Goal: Task Accomplishment & Management: Use online tool/utility

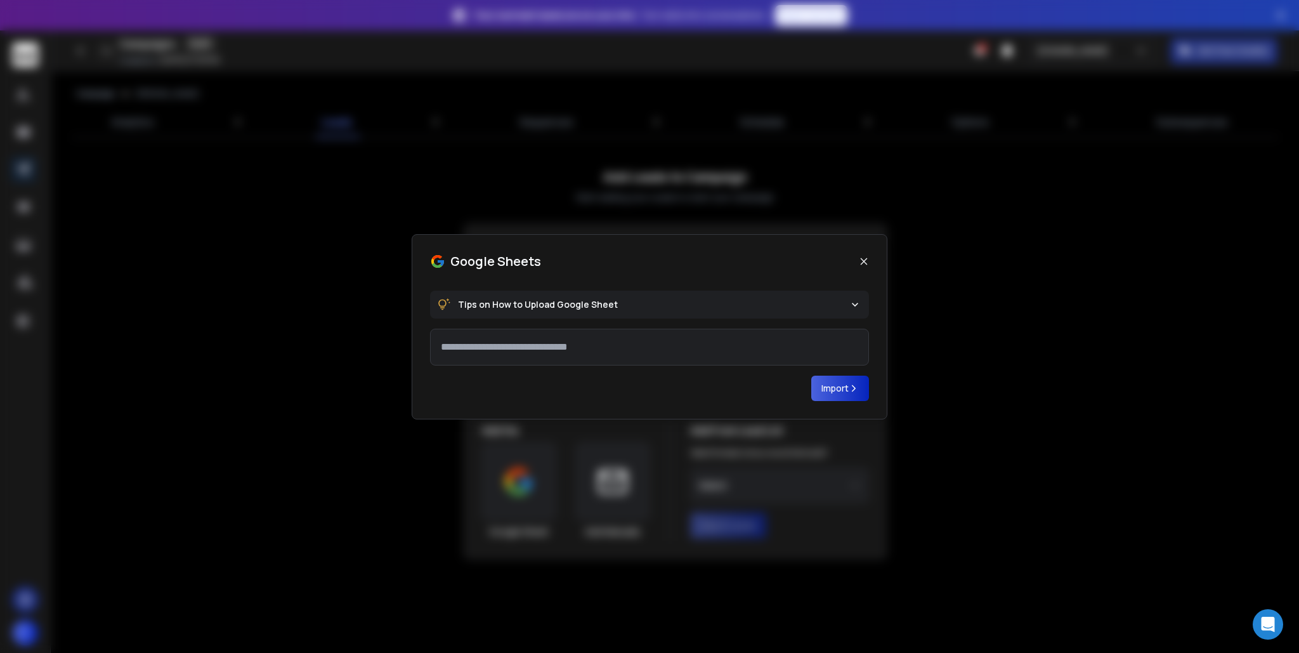
click at [532, 360] on input at bounding box center [649, 347] width 439 height 37
paste input "**********"
type input "**********"
click at [643, 348] on input "**********" at bounding box center [649, 347] width 439 height 37
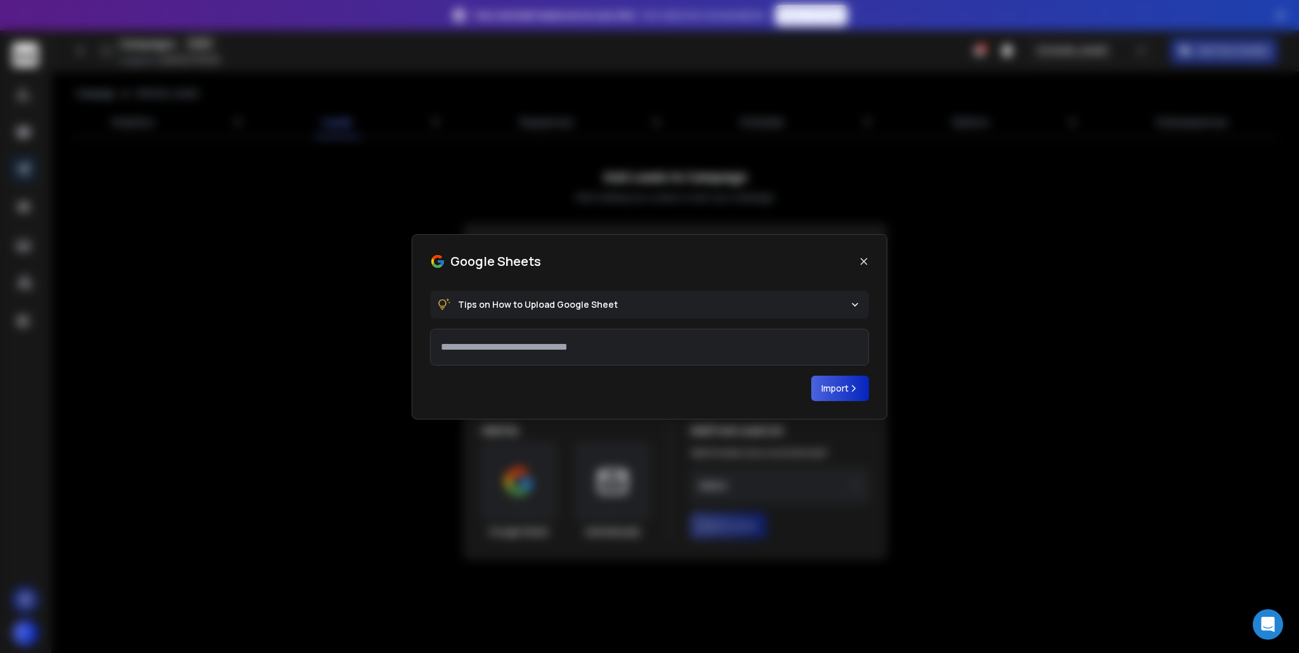
scroll to position [0, 0]
paste input "**********"
type input "**********"
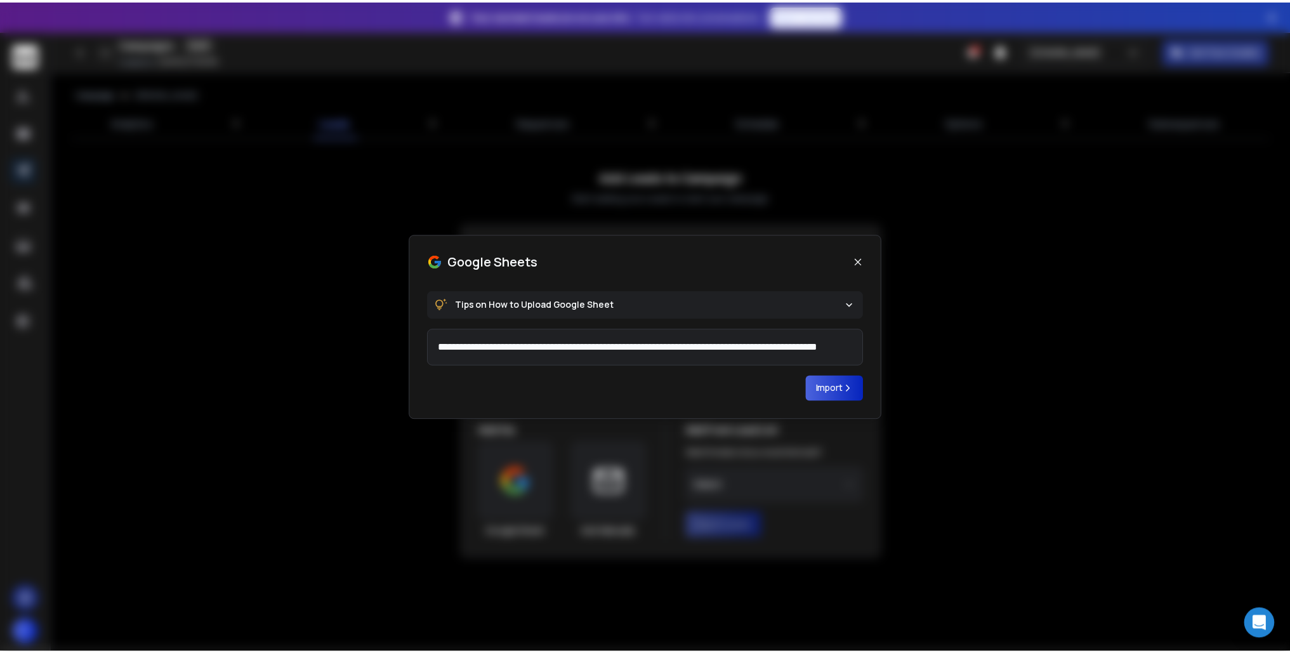
scroll to position [0, 0]
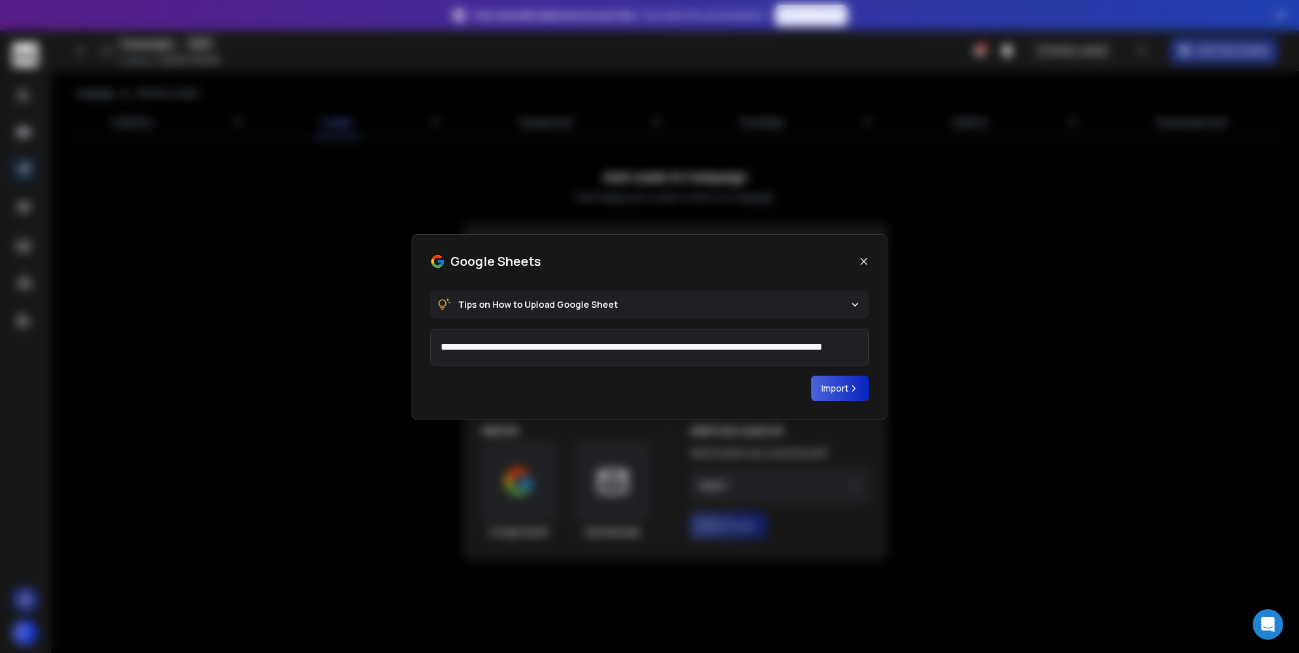
click at [832, 391] on button "Import" at bounding box center [840, 388] width 58 height 25
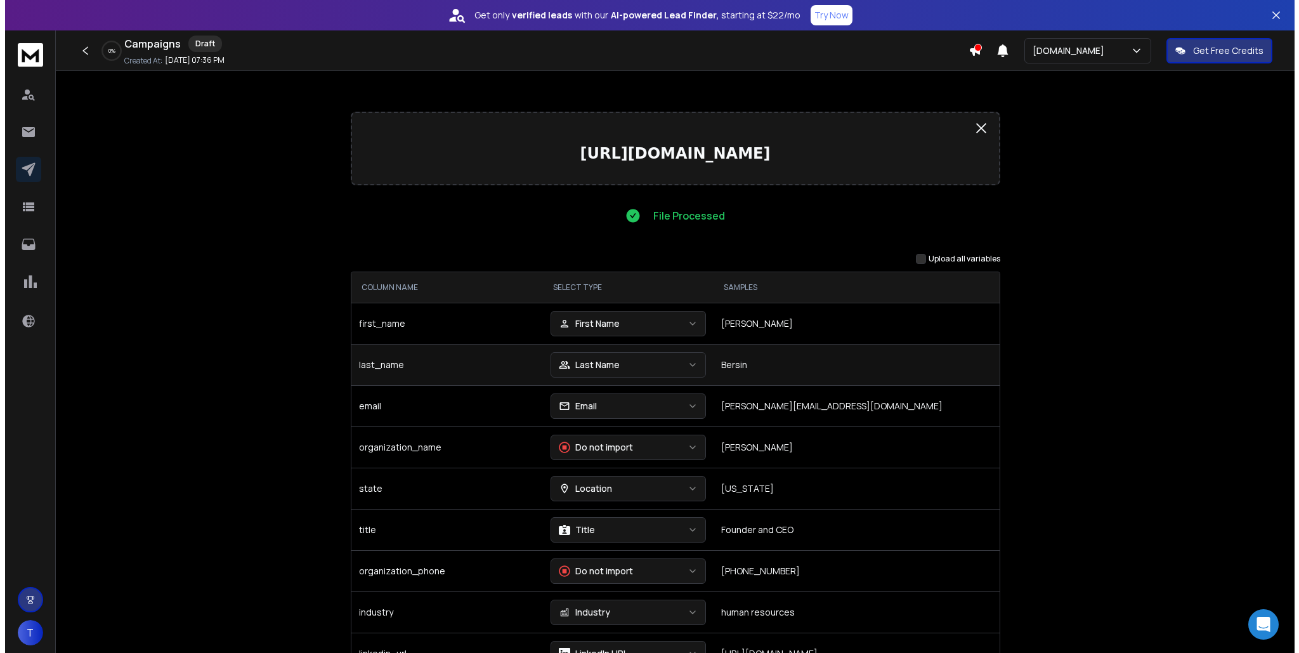
scroll to position [190, 0]
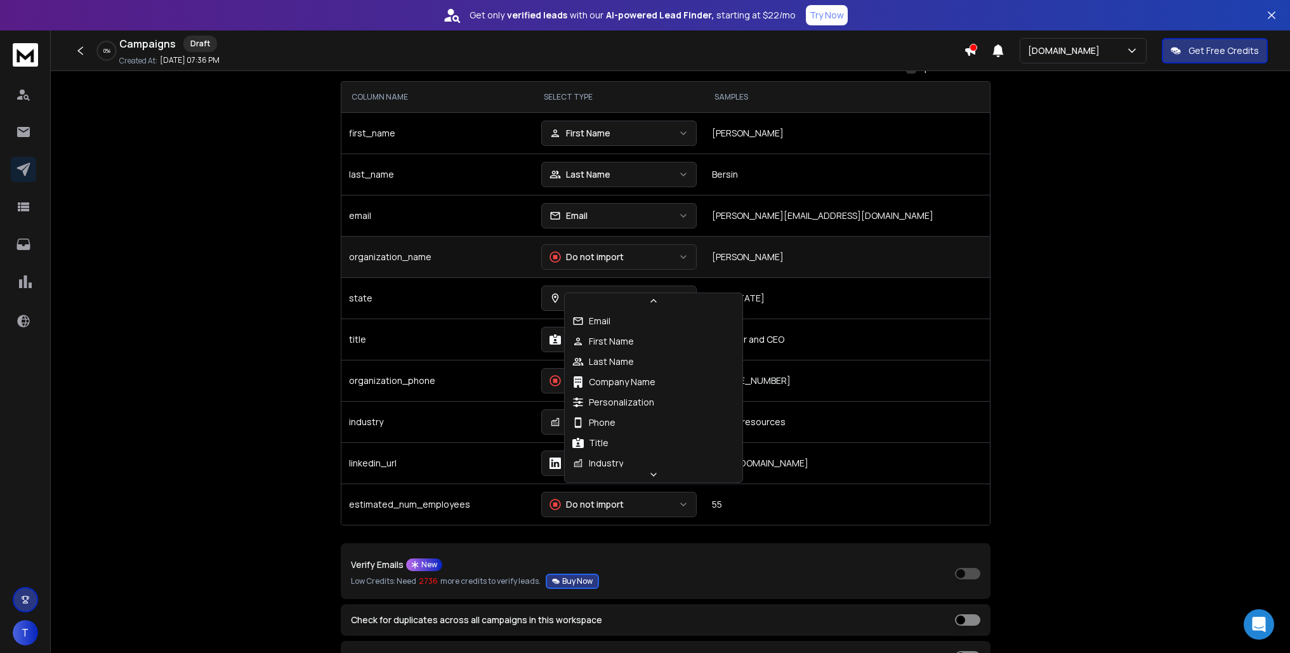
click at [664, 270] on button "Do not import" at bounding box center [618, 256] width 155 height 25
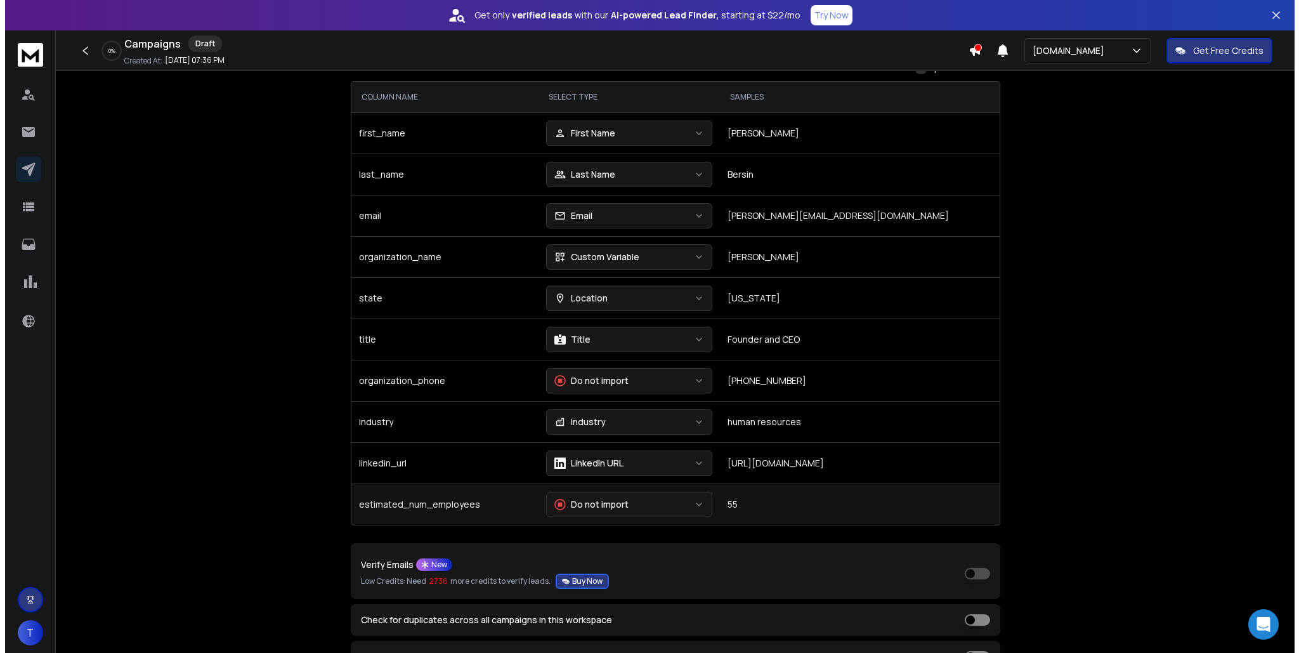
scroll to position [317, 0]
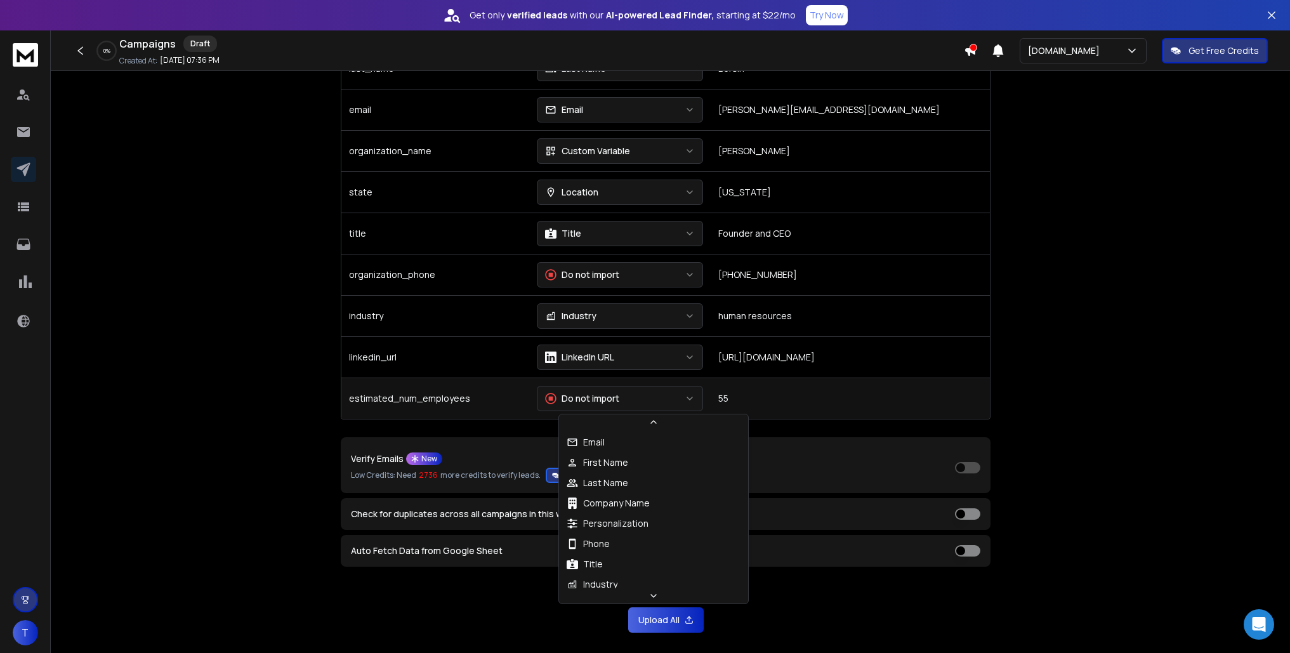
click at [619, 396] on div "Do not import" at bounding box center [582, 398] width 74 height 13
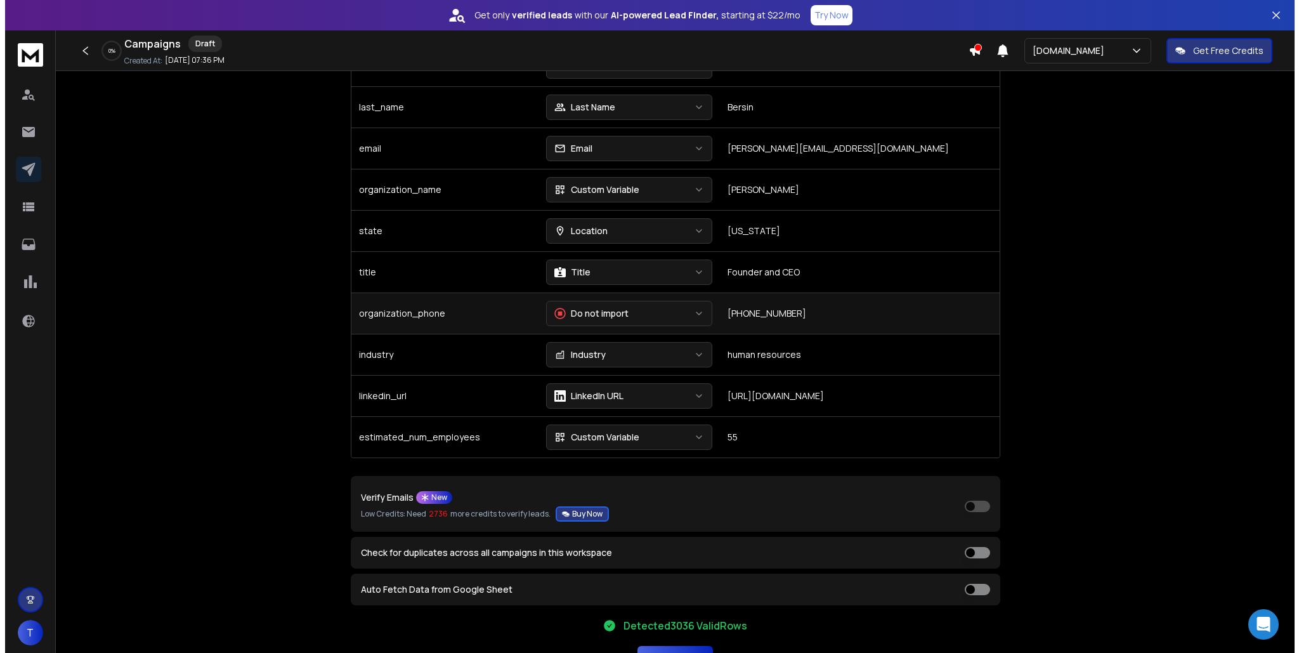
scroll to position [190, 0]
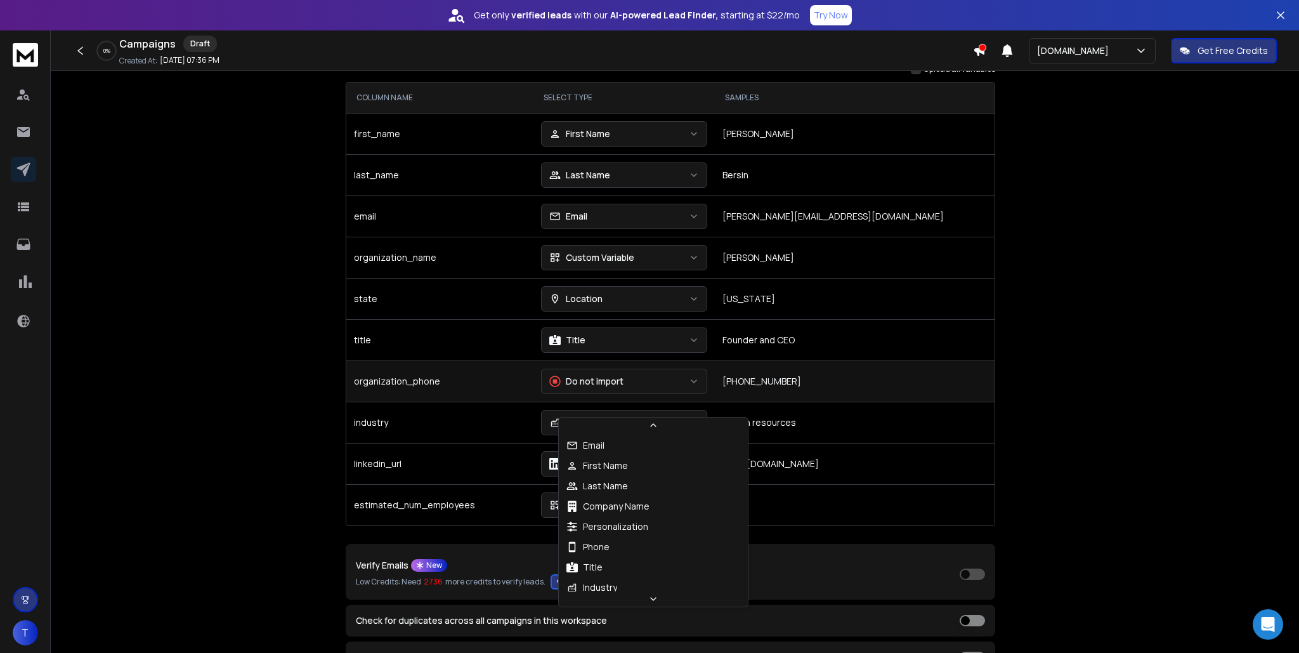
click at [607, 388] on div "Do not import" at bounding box center [586, 381] width 74 height 13
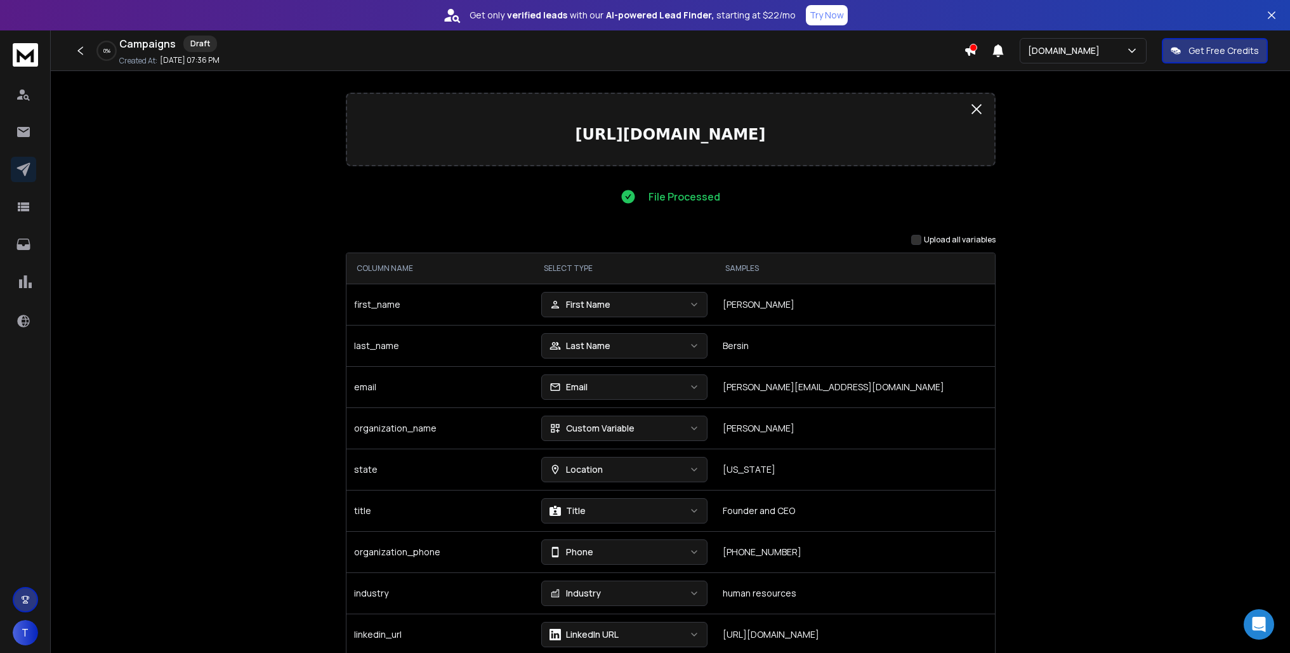
scroll to position [0, 0]
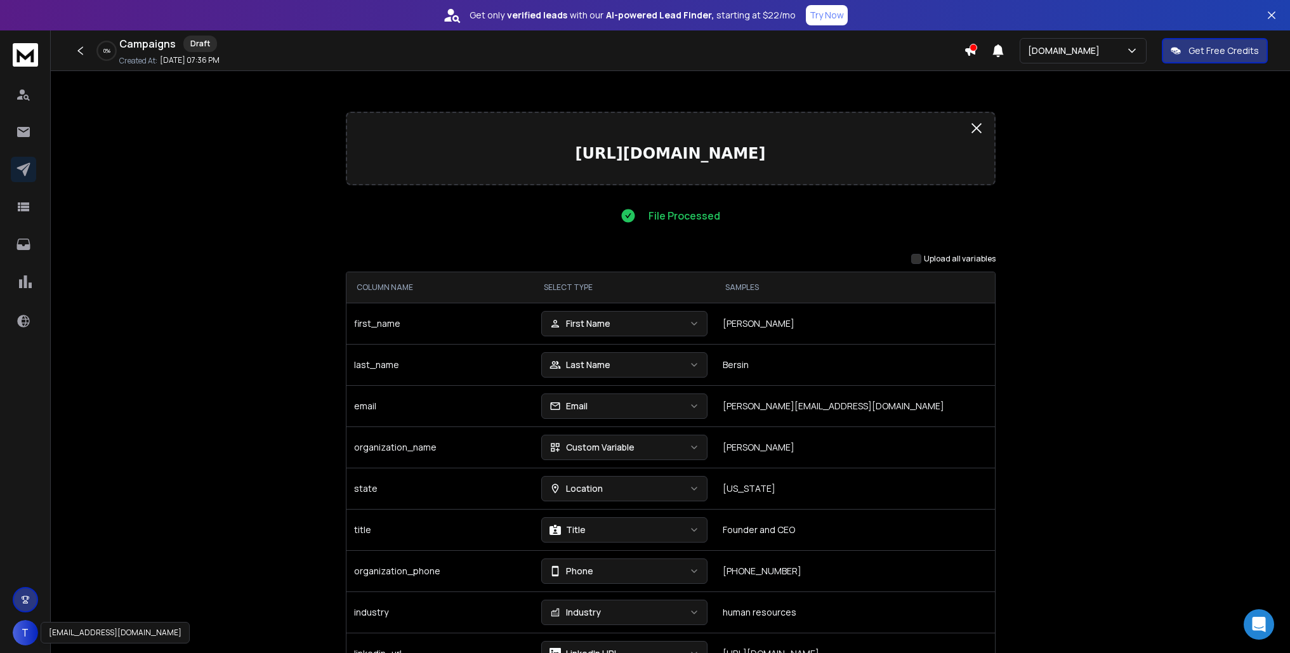
click at [27, 628] on span "T" at bounding box center [25, 632] width 25 height 25
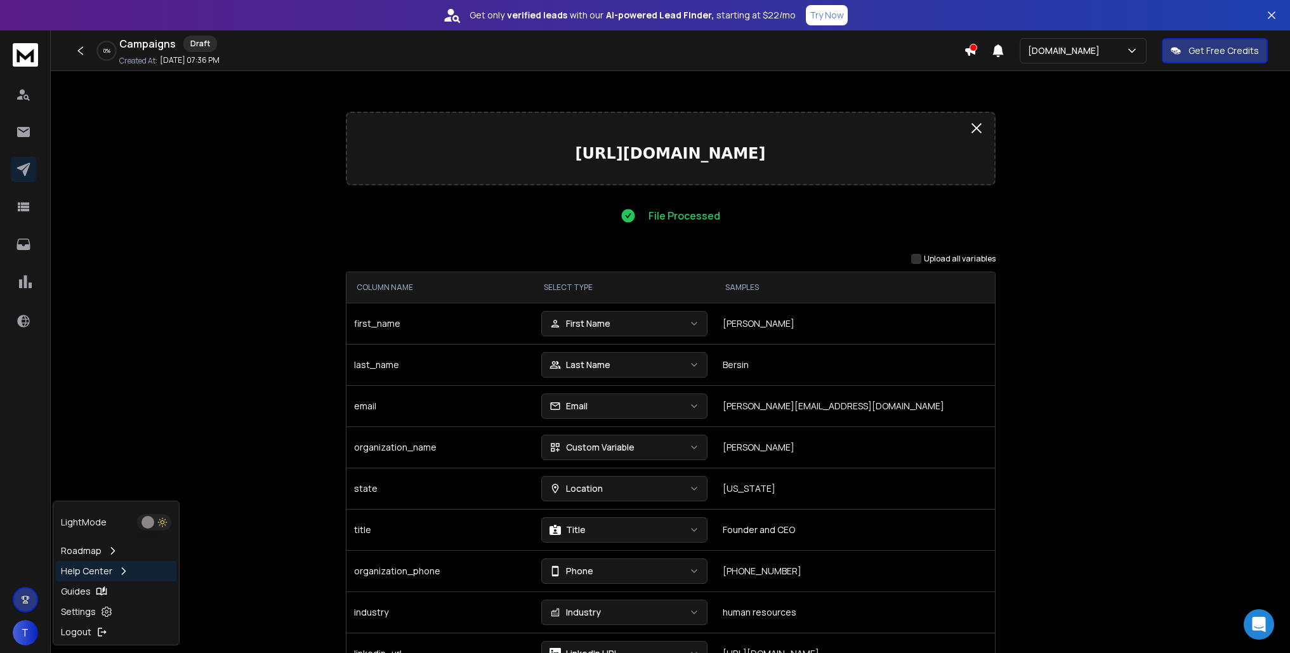
click at [153, 522] on button "button" at bounding box center [154, 522] width 34 height 16
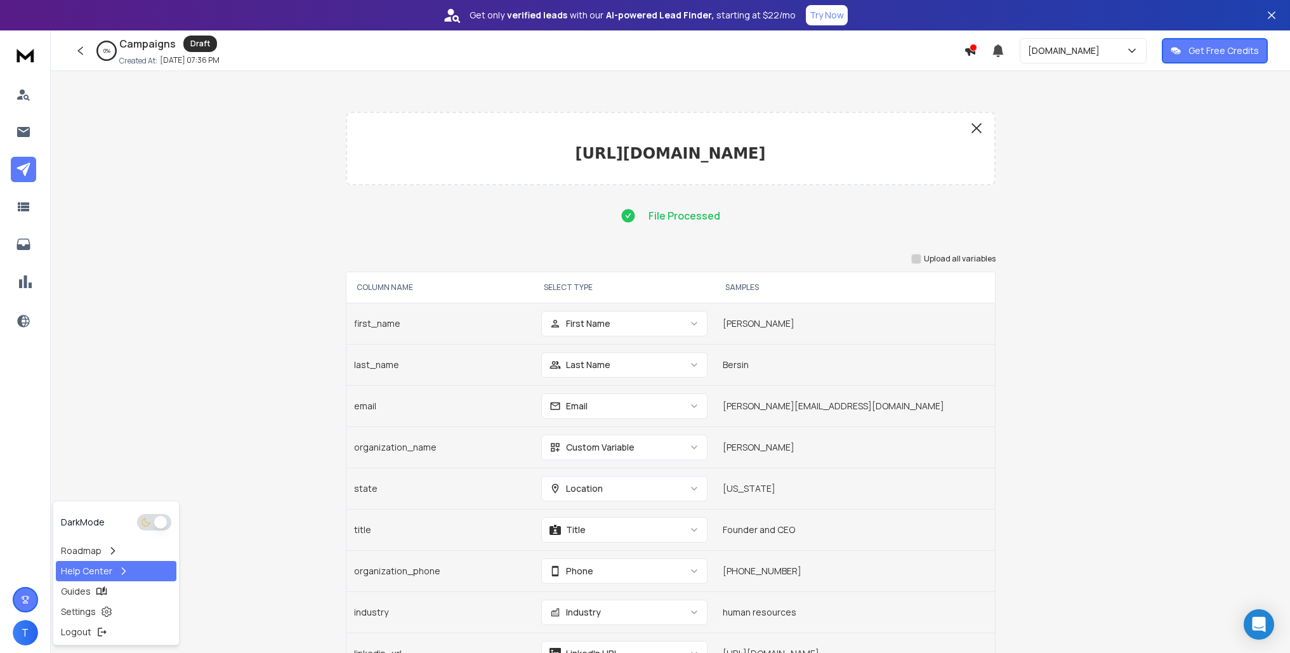
click at [153, 522] on button "button" at bounding box center [154, 522] width 34 height 16
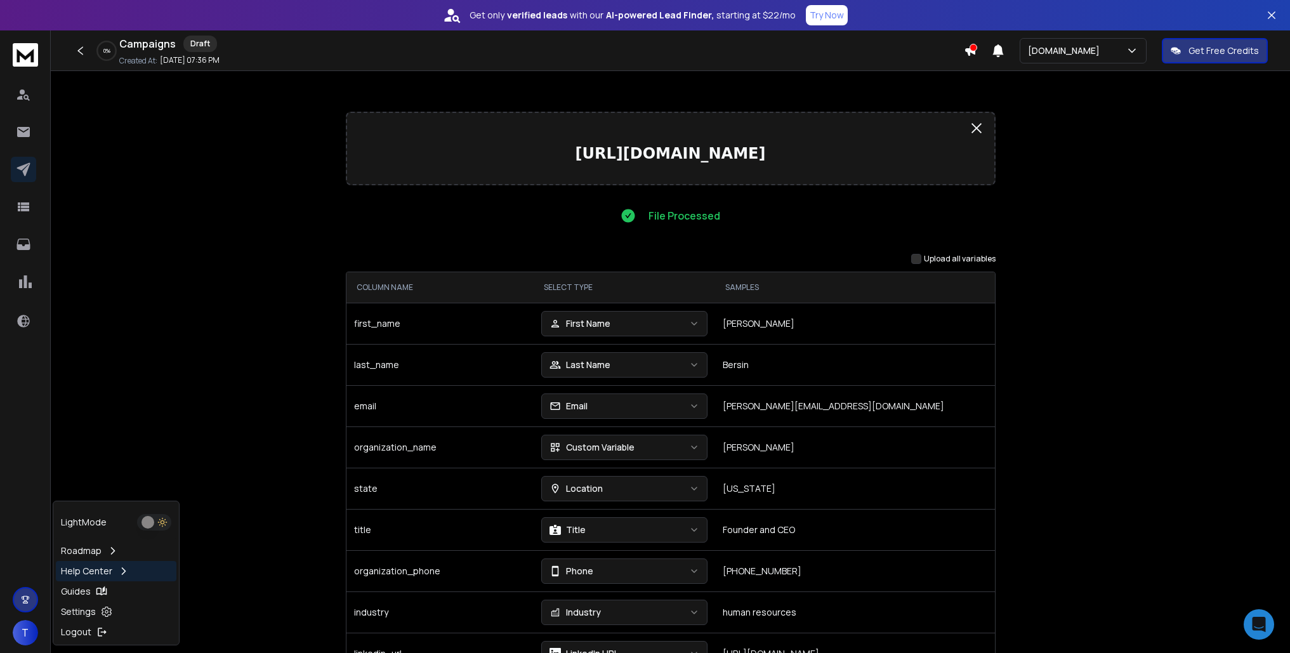
click at [205, 365] on div "[URL][DOMAIN_NAME] File Processed Upload all variables COLUMN NAME SELECT TYPE …" at bounding box center [645, 489] width 1290 height 919
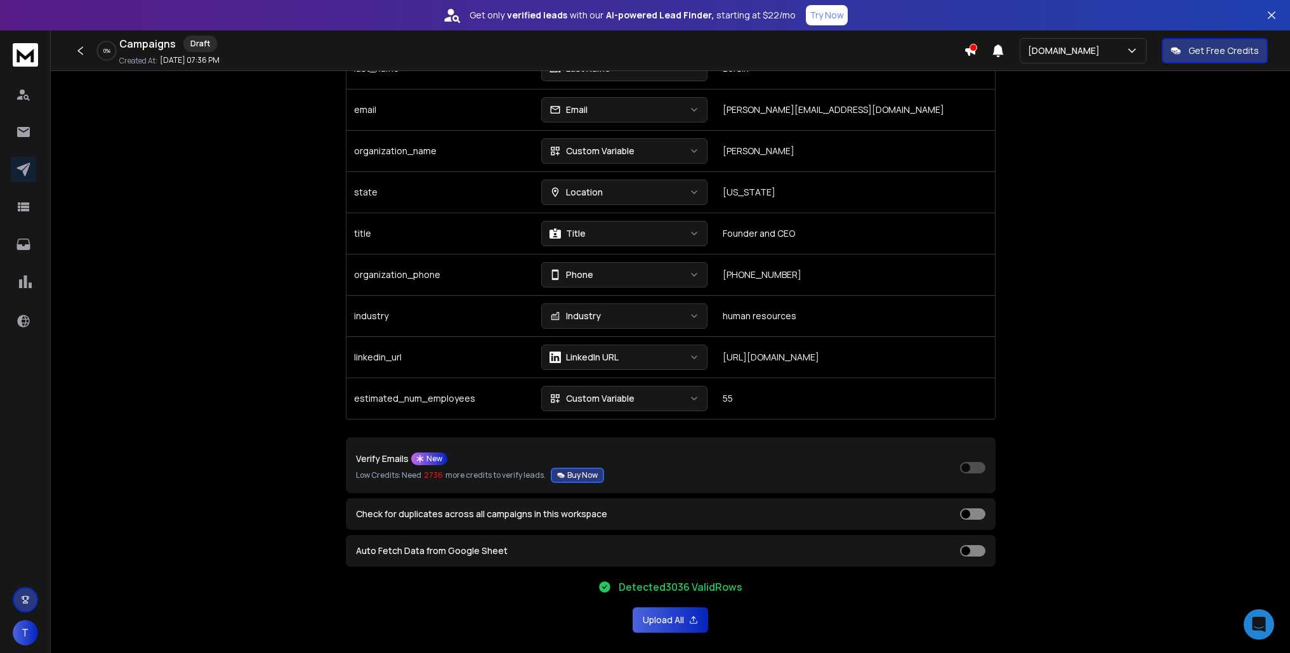
scroll to position [317, 0]
click at [619, 589] on p "Detected [STREET_ADDRESS]" at bounding box center [681, 586] width 124 height 15
click at [282, 373] on div "[URL][DOMAIN_NAME] File Processed Upload all variables COLUMN NAME SELECT TYPE …" at bounding box center [645, 193] width 1290 height 919
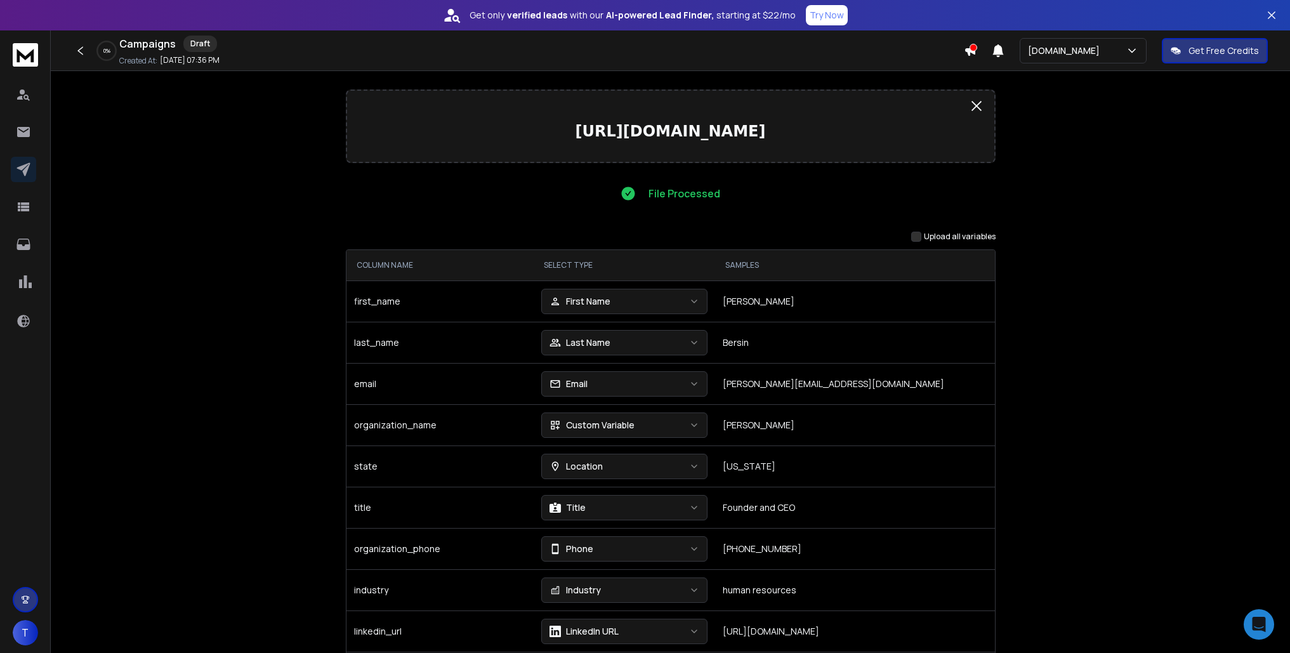
scroll to position [0, 0]
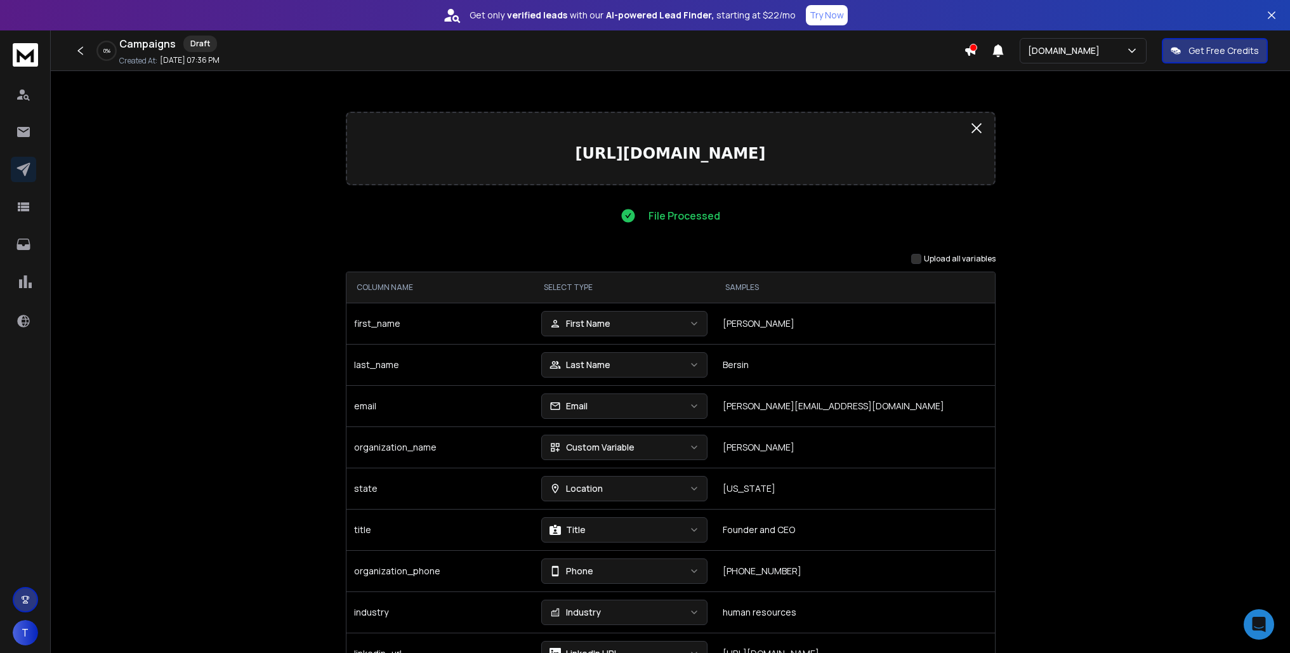
click at [975, 124] on icon at bounding box center [976, 128] width 15 height 15
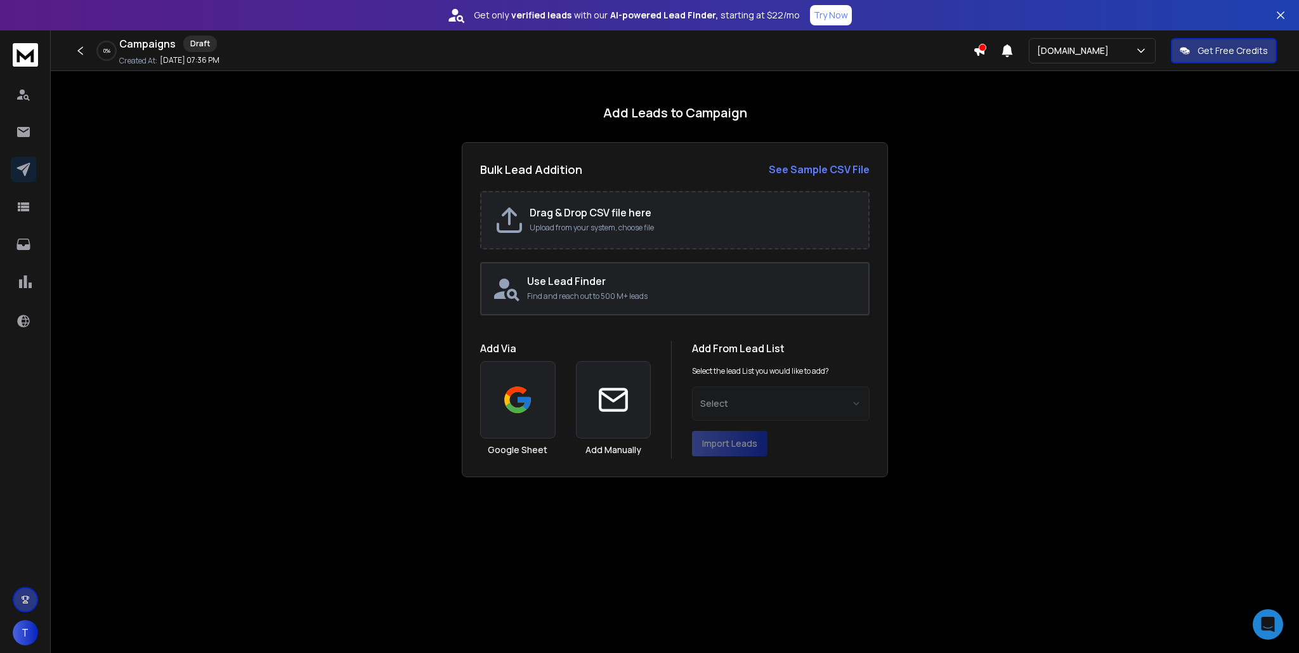
click at [611, 225] on p "Upload from your system, choose file" at bounding box center [693, 228] width 326 height 10
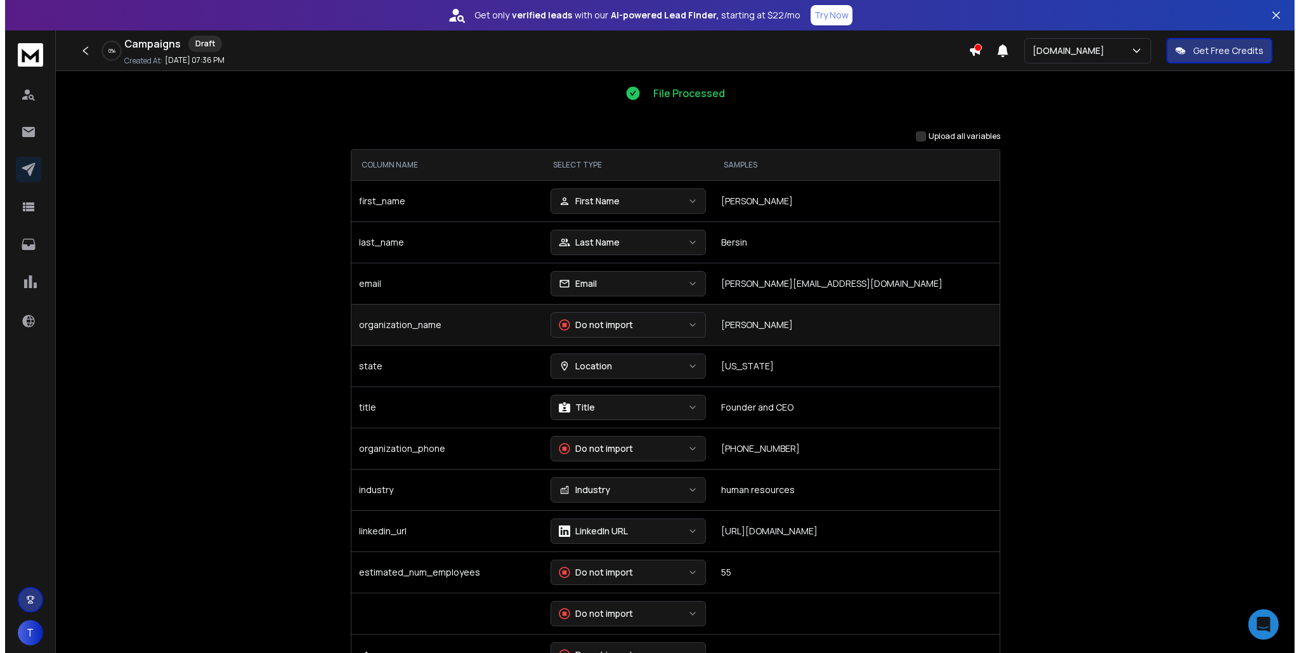
scroll to position [190, 0]
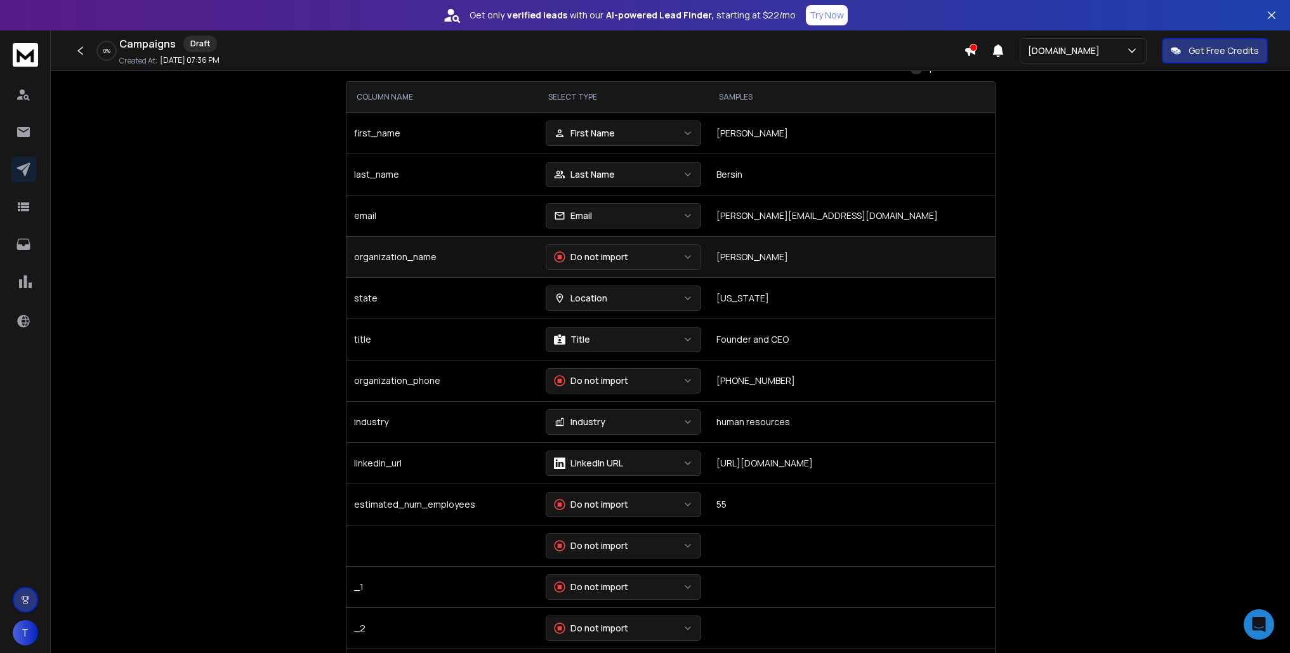
click at [617, 256] on div "Do not import" at bounding box center [591, 257] width 74 height 13
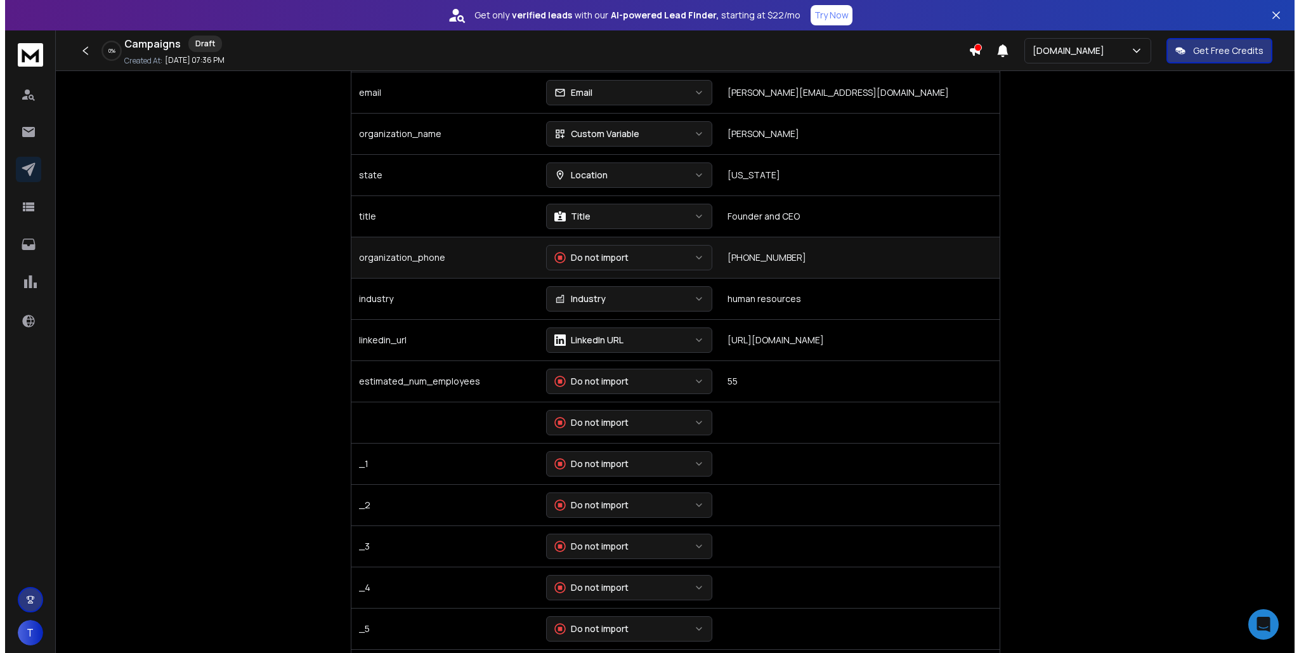
scroll to position [317, 0]
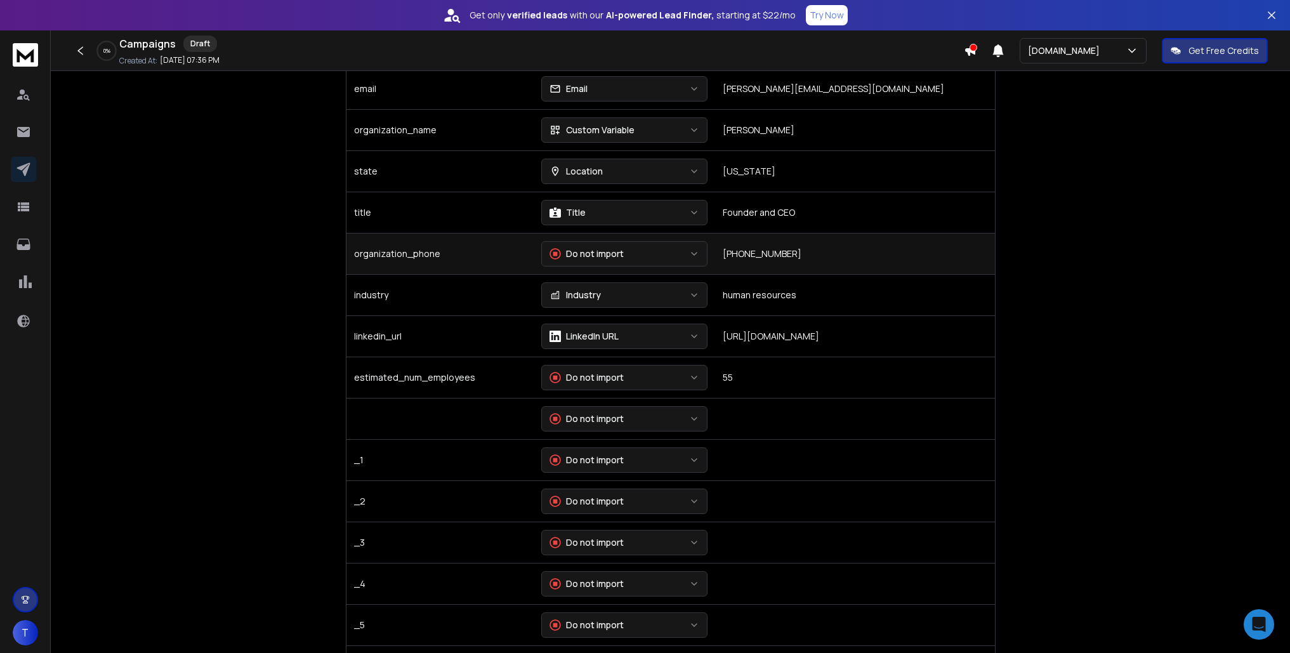
click at [624, 249] on div "Do not import" at bounding box center [586, 253] width 74 height 13
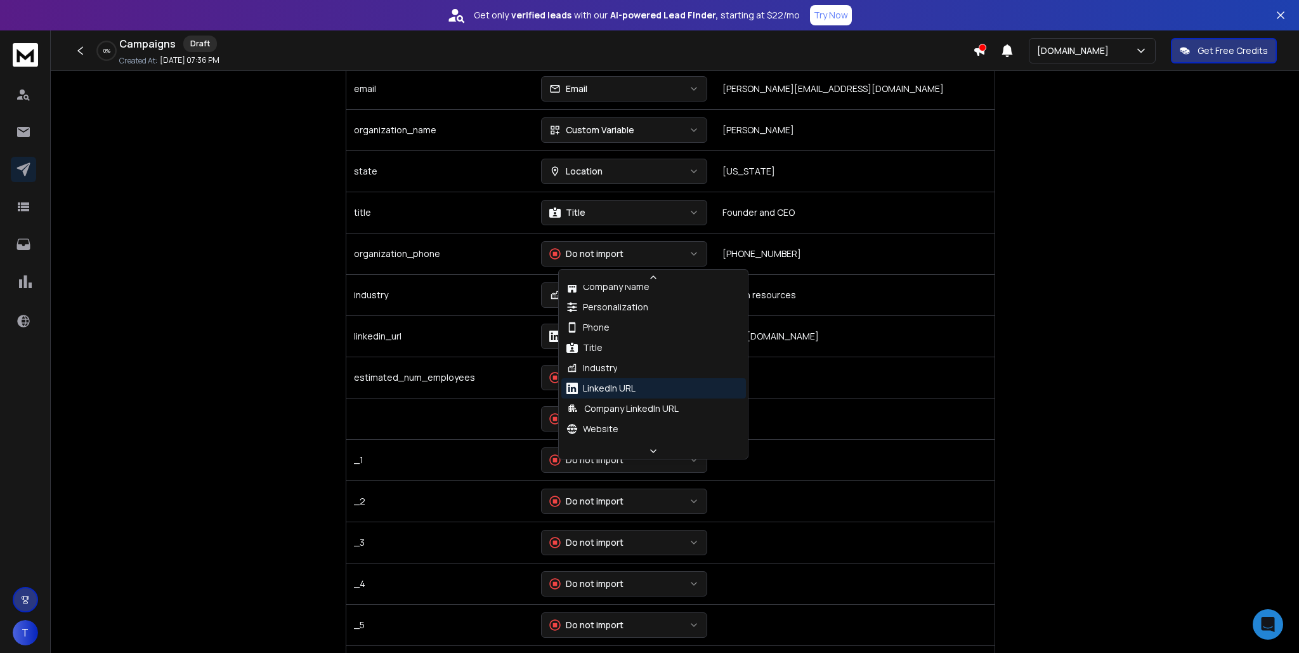
scroll to position [0, 0]
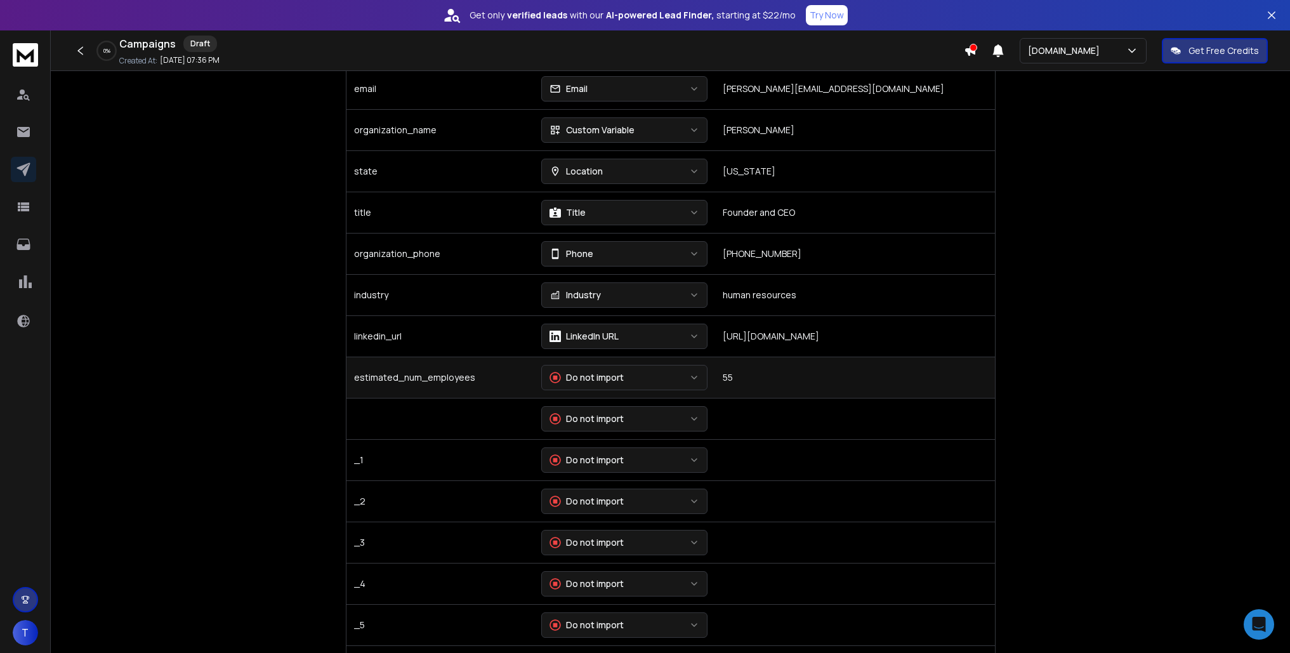
click at [624, 381] on div "Do not import" at bounding box center [586, 377] width 74 height 13
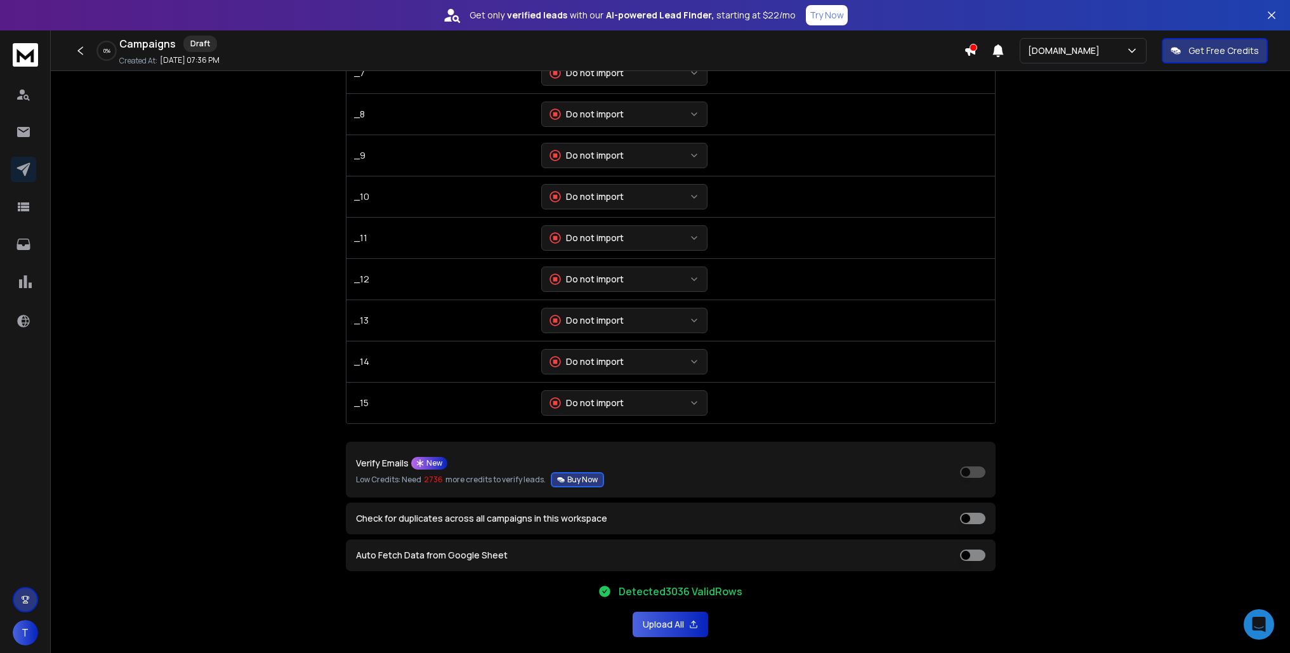
scroll to position [956, 0]
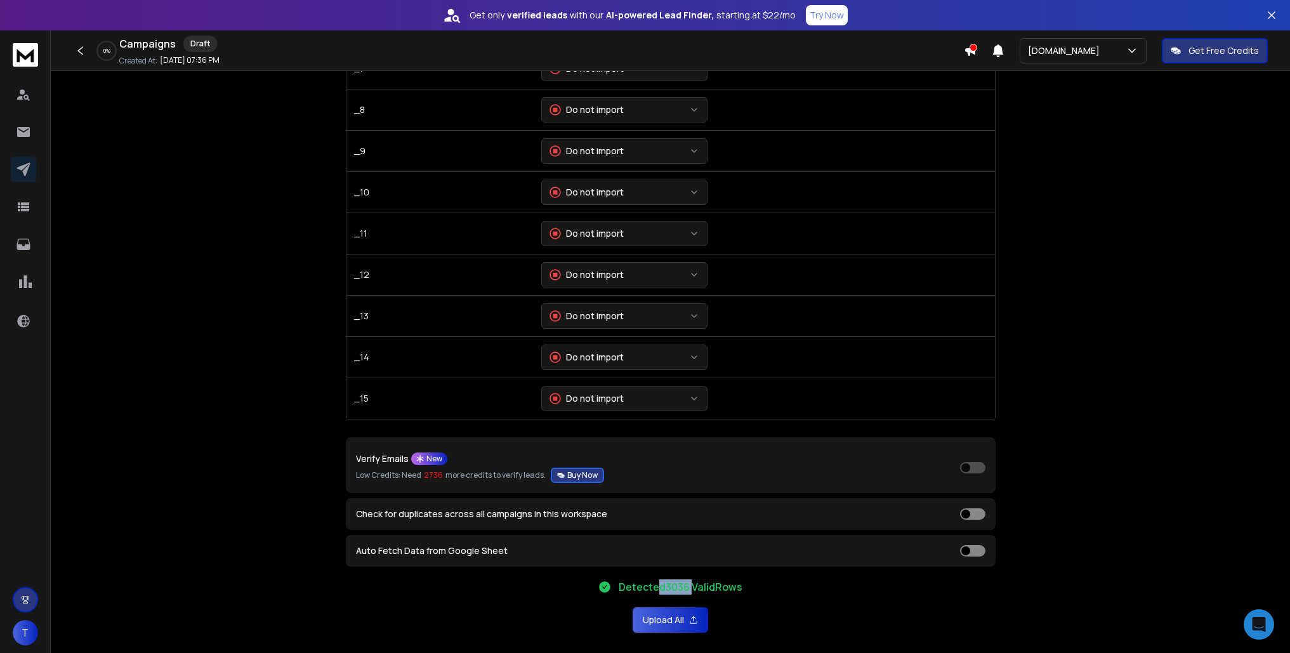
drag, startPoint x: 655, startPoint y: 585, endPoint x: 680, endPoint y: 589, distance: 25.7
click at [693, 589] on p "Detected [STREET_ADDRESS]" at bounding box center [681, 586] width 124 height 15
click at [666, 585] on p "Detected [STREET_ADDRESS]" at bounding box center [681, 586] width 124 height 15
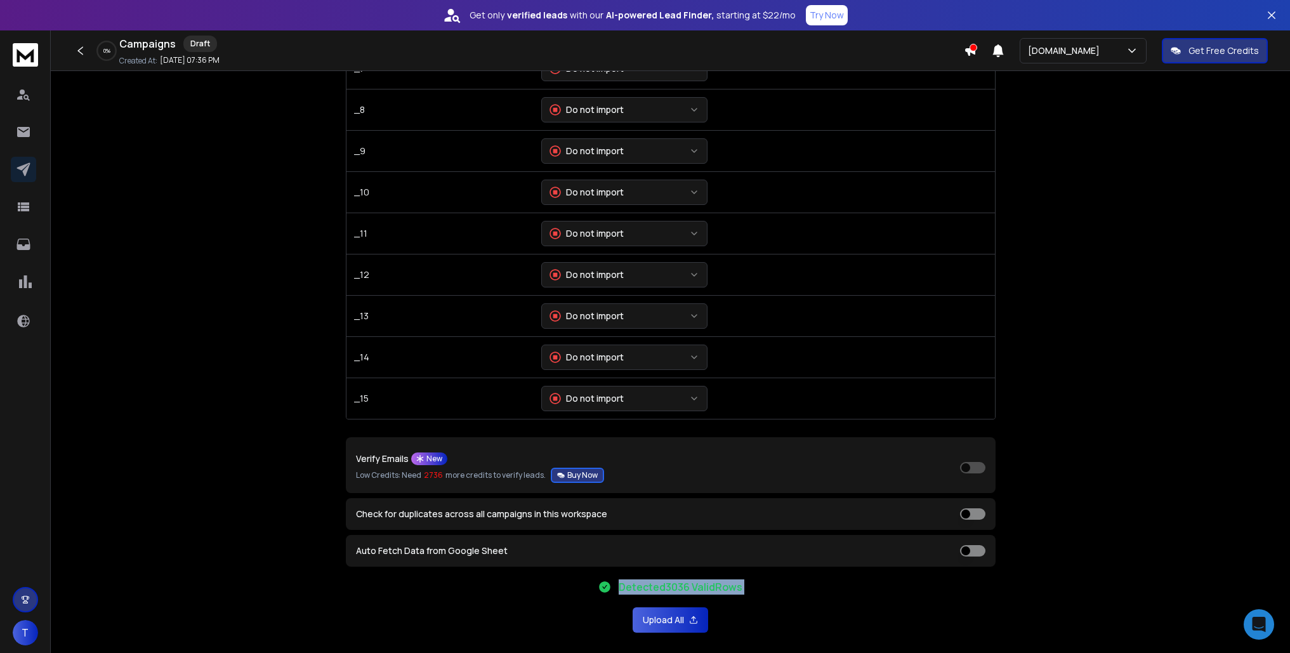
click at [677, 615] on button "Upload All" at bounding box center [670, 619] width 75 height 25
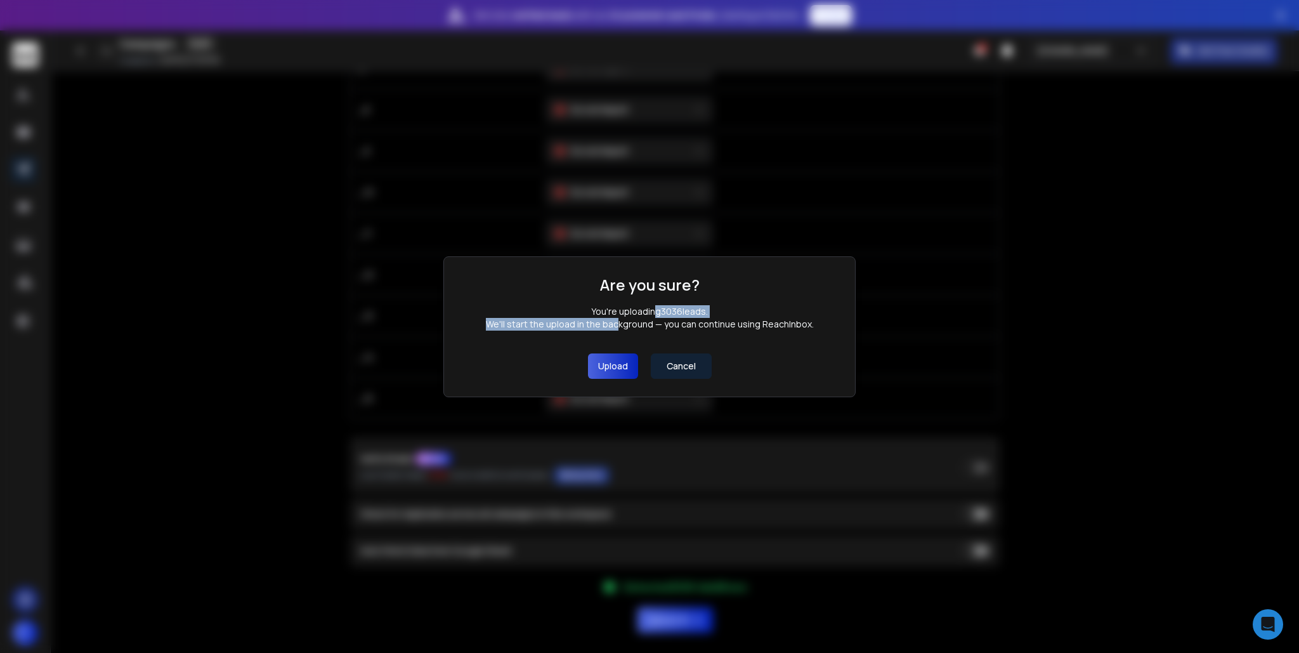
drag, startPoint x: 618, startPoint y: 319, endPoint x: 659, endPoint y: 312, distance: 41.2
click at [658, 312] on p "You're uploading 3036 lead s . We'll start the upload in the background — you c…" at bounding box center [650, 317] width 328 height 25
click at [648, 308] on p "You're uploading 3036 lead s . We'll start the upload in the background — you c…" at bounding box center [650, 317] width 328 height 25
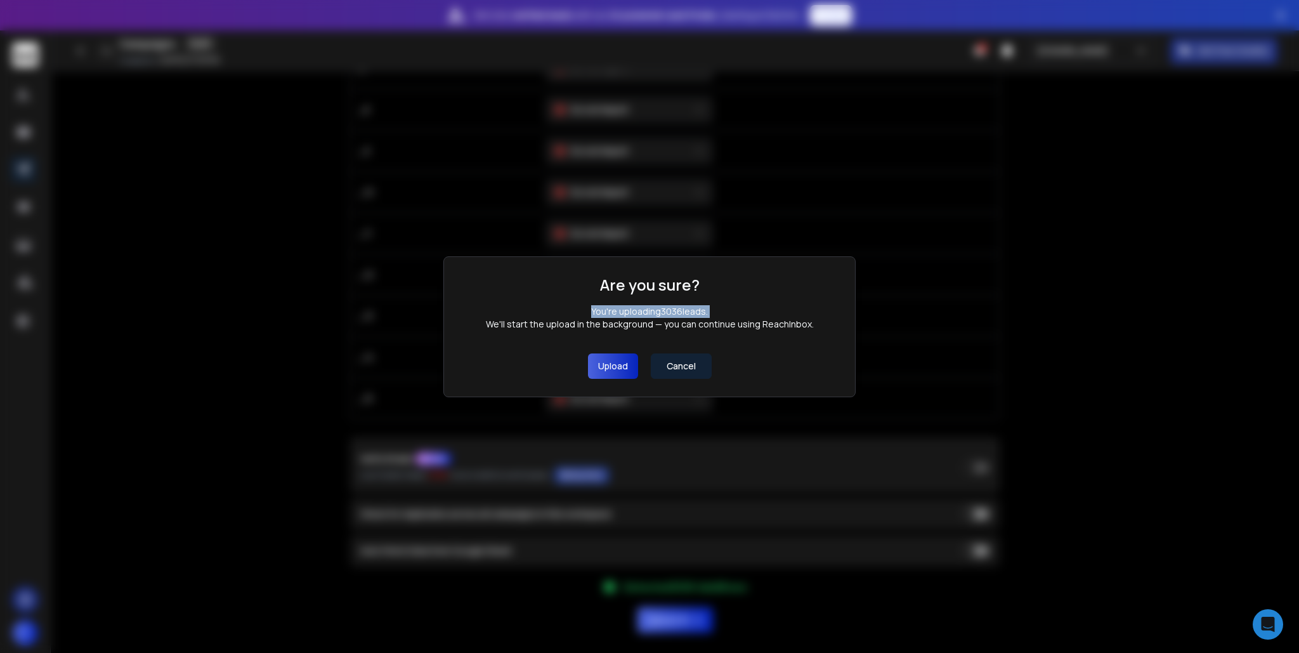
click at [648, 308] on p "You're uploading 3036 lead s . We'll start the upload in the background — you c…" at bounding box center [650, 317] width 328 height 25
click at [551, 318] on p "You're uploading 3036 lead s . We'll start the upload in the background — you c…" at bounding box center [650, 317] width 328 height 25
click at [617, 360] on button "Upload" at bounding box center [613, 365] width 50 height 25
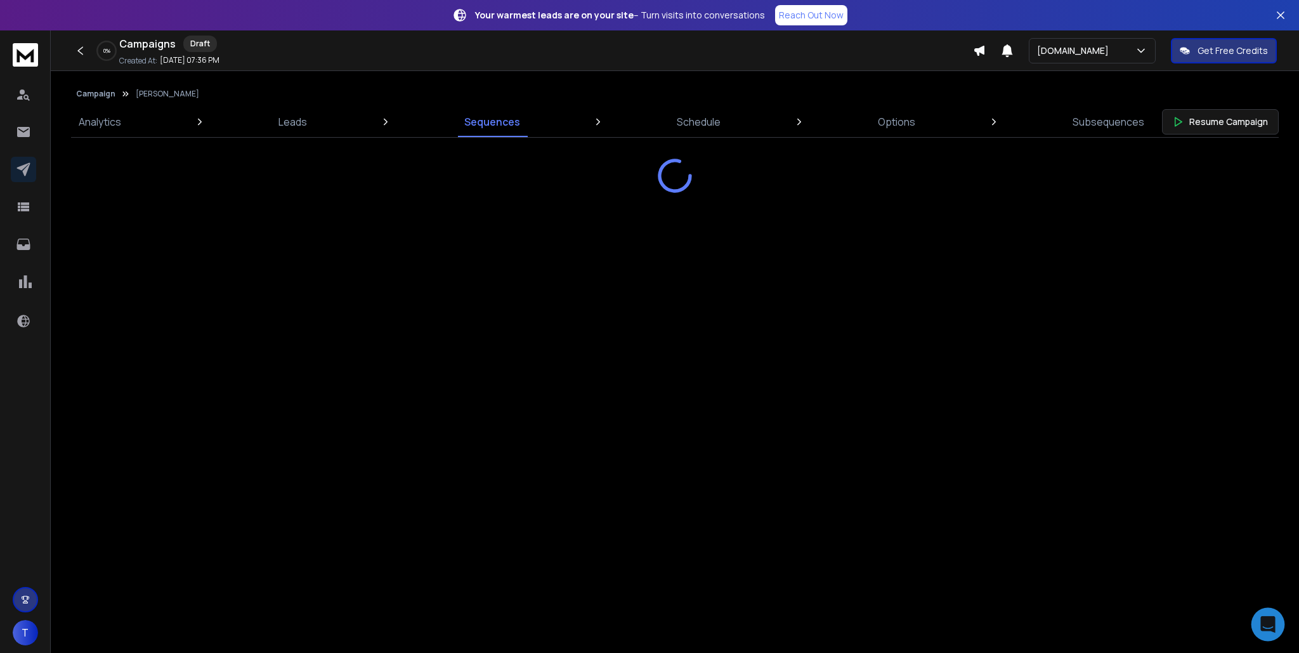
click at [1264, 621] on icon "Open Intercom Messenger" at bounding box center [1268, 624] width 15 height 16
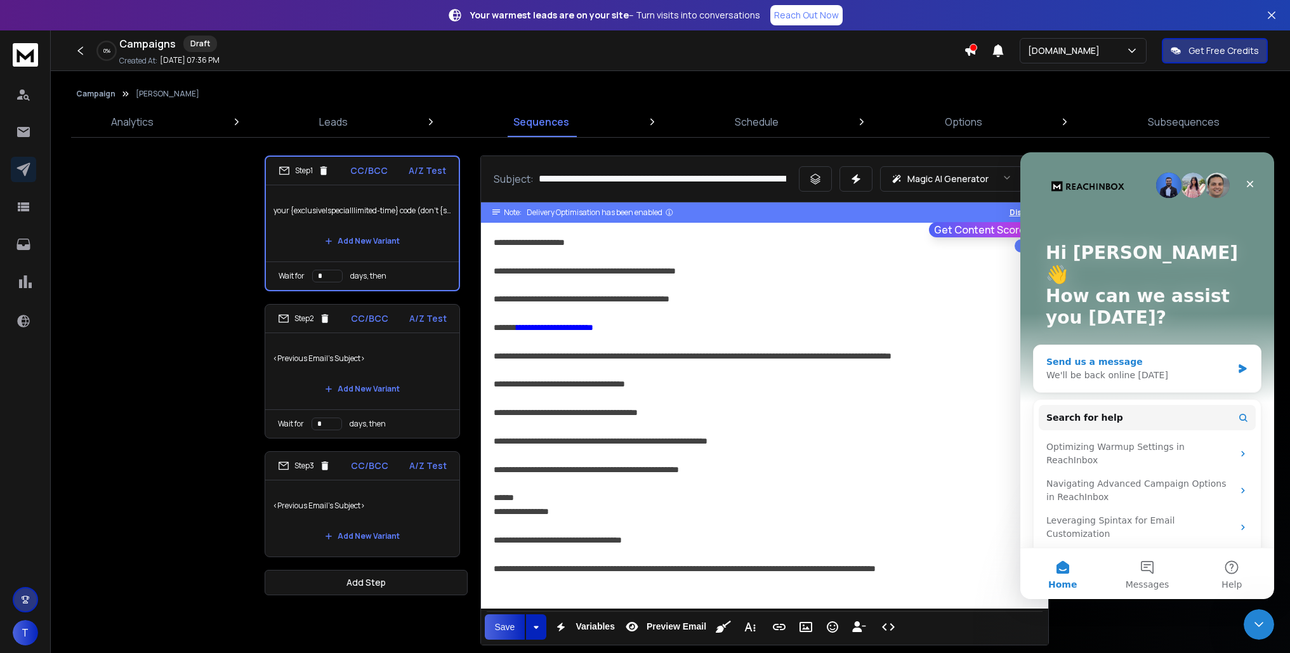
click at [1105, 355] on div "Send us a message" at bounding box center [1139, 361] width 186 height 13
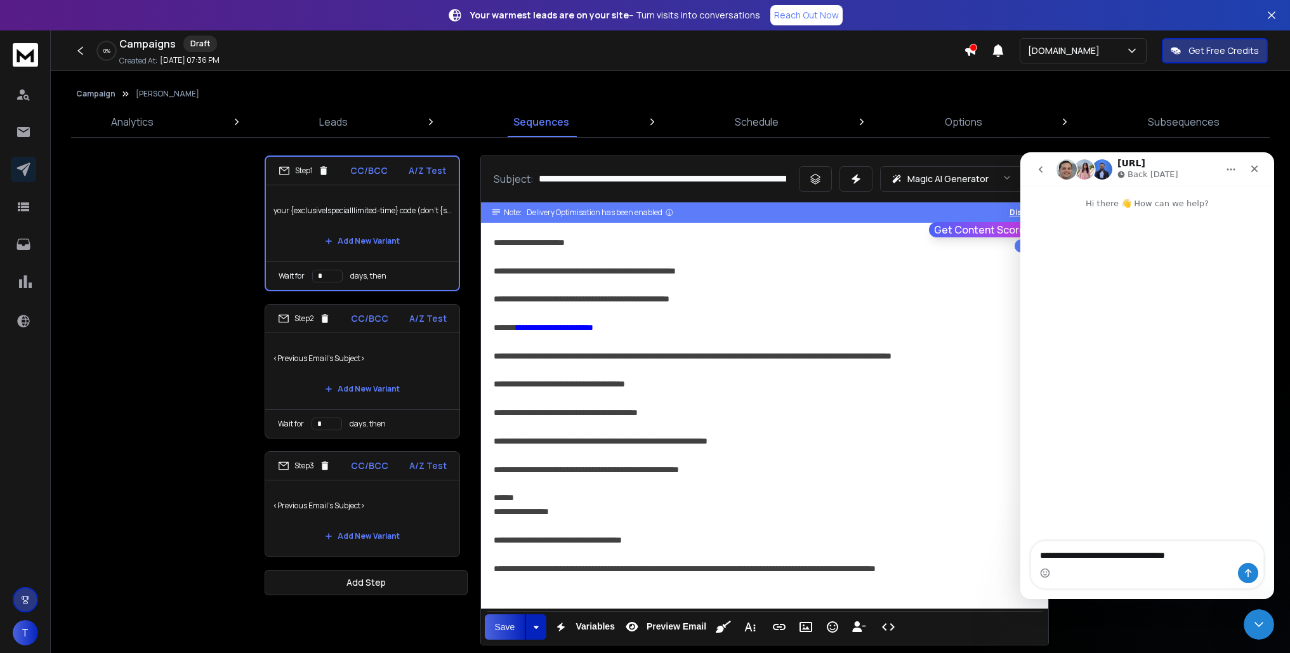
type textarea "**********"
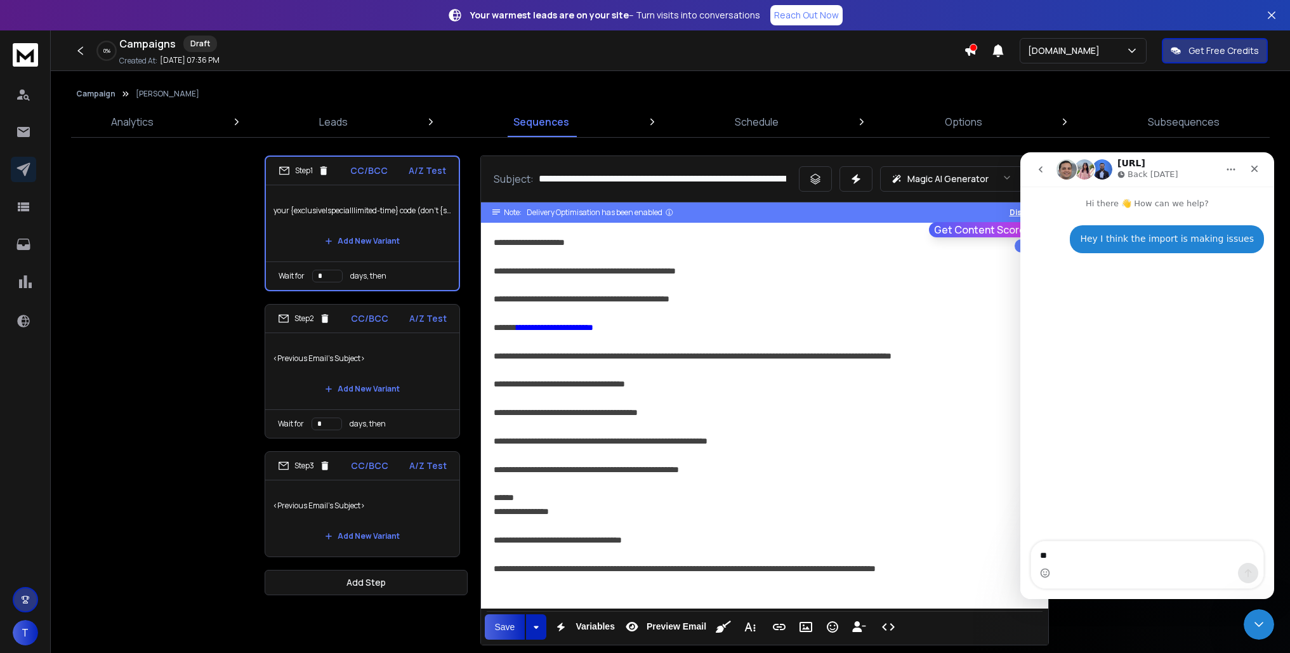
type textarea "*"
type textarea "**********"
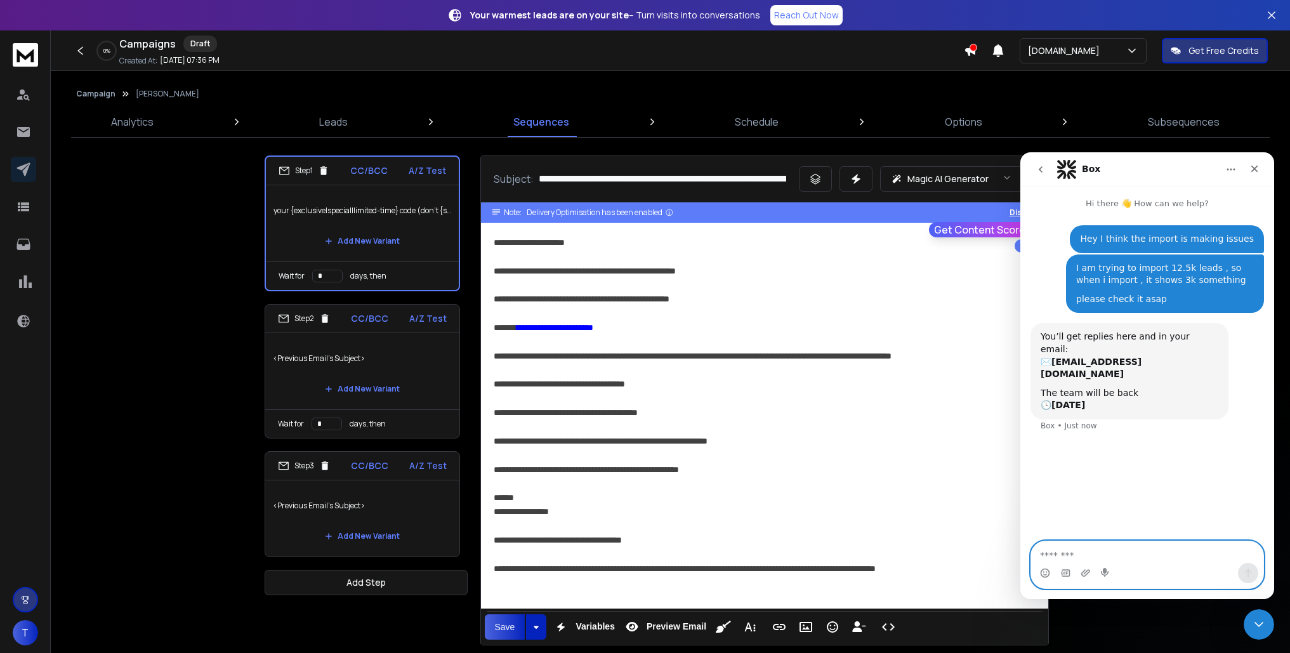
paste textarea "**********"
type textarea "**********"
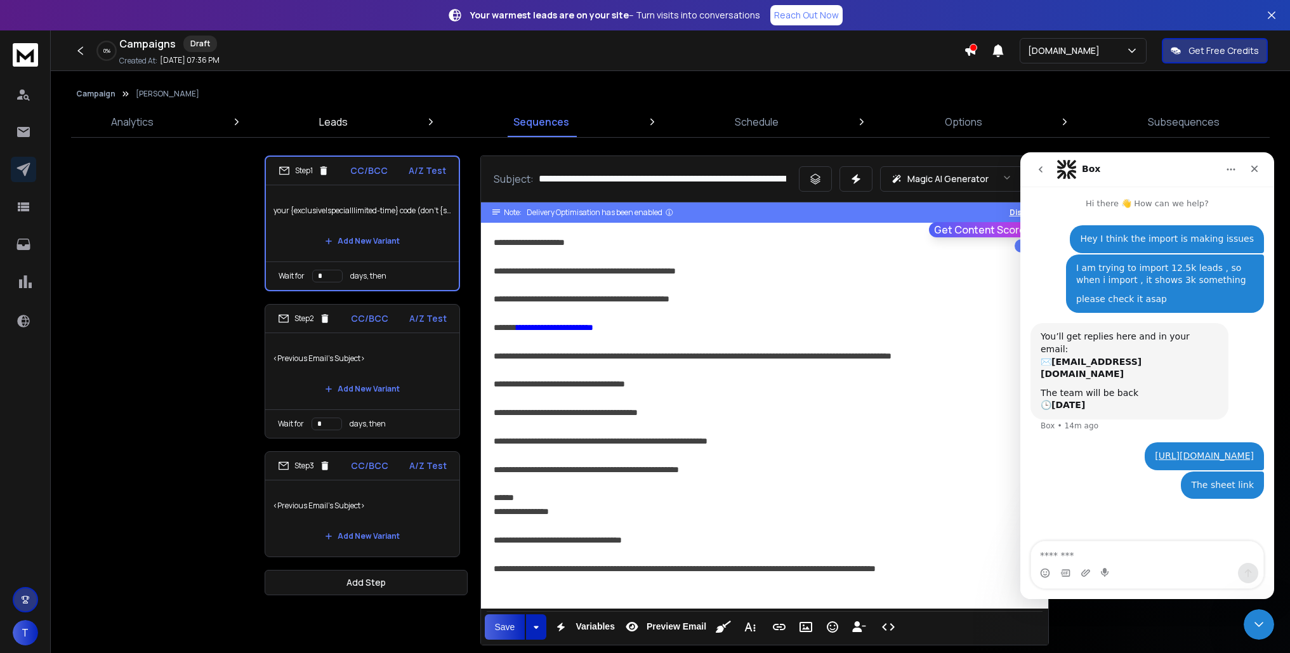
click at [331, 121] on p "Leads" at bounding box center [333, 121] width 29 height 15
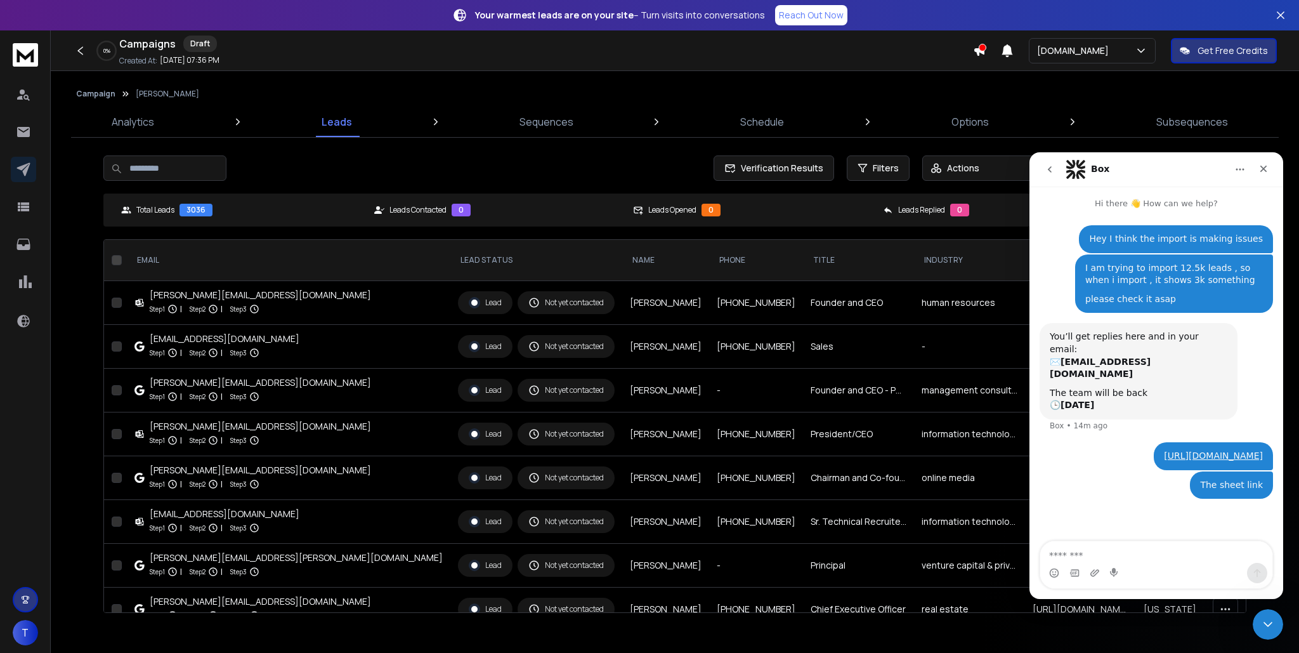
click at [184, 208] on div "3036" at bounding box center [196, 210] width 33 height 13
